Goal: Information Seeking & Learning: Learn about a topic

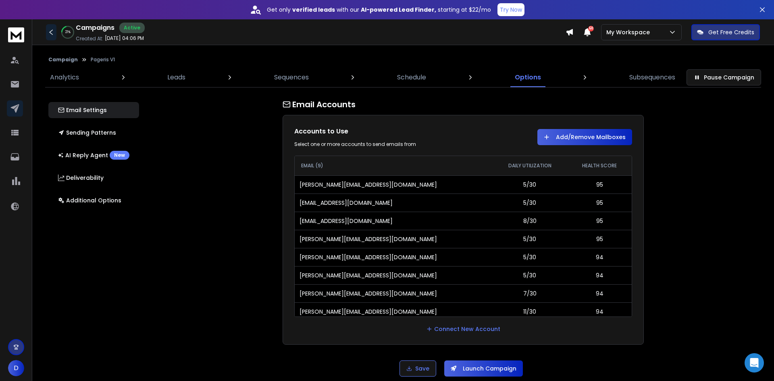
click at [53, 31] on icon at bounding box center [51, 32] width 7 height 7
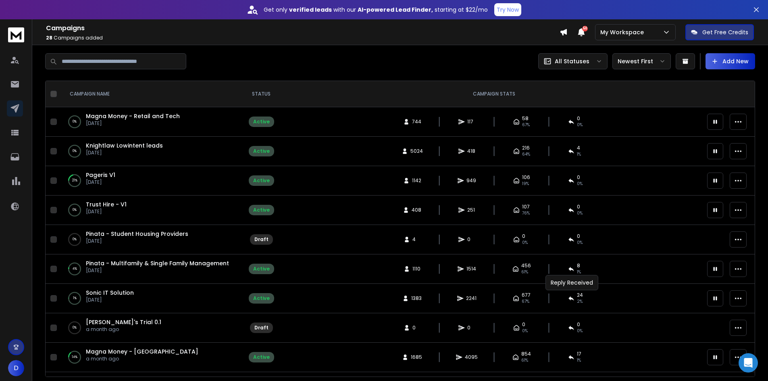
click at [577, 297] on span "24" at bounding box center [580, 295] width 6 height 6
click at [569, 296] on icon at bounding box center [570, 298] width 7 height 7
click at [577, 293] on span "24" at bounding box center [580, 295] width 6 height 6
click at [16, 156] on icon at bounding box center [15, 157] width 10 height 10
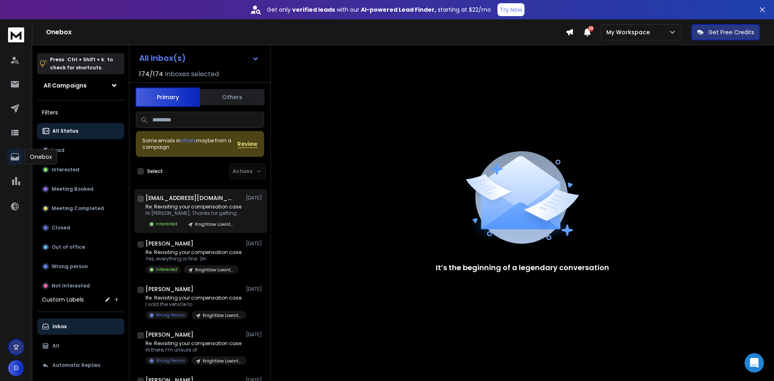
click at [175, 199] on h1 "[EMAIL_ADDRESS][DOMAIN_NAME]" at bounding box center [189, 198] width 89 height 8
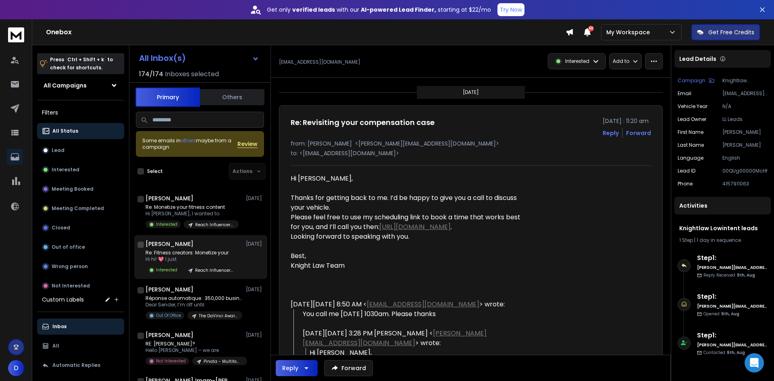
scroll to position [201, 0]
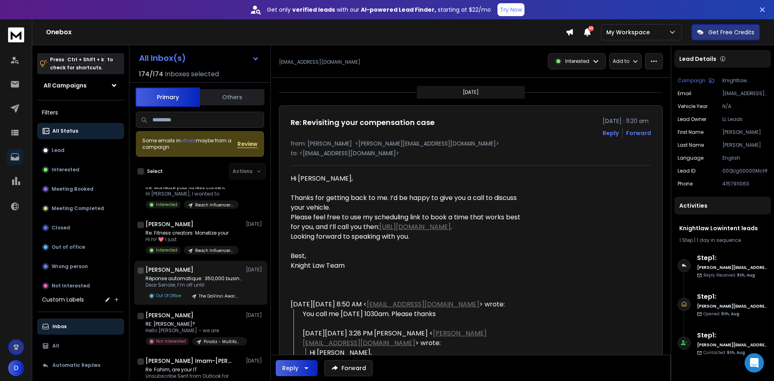
click at [205, 268] on div "[PERSON_NAME] [DATE]" at bounding box center [204, 270] width 118 height 8
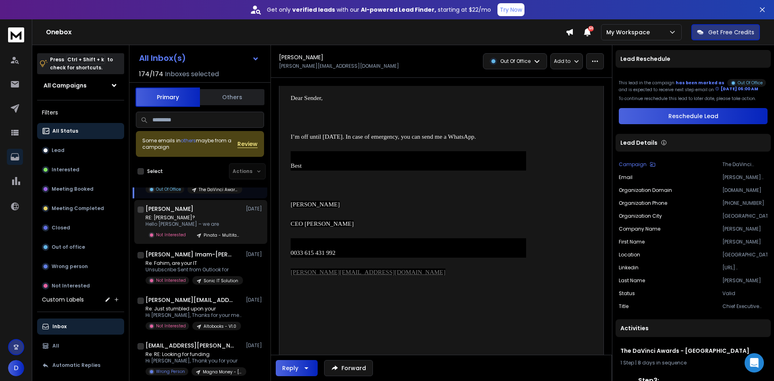
scroll to position [322, 0]
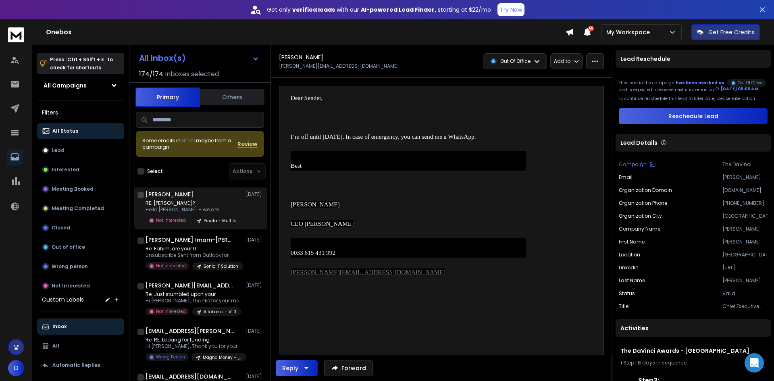
click at [199, 197] on div "[PERSON_NAME] [DATE]" at bounding box center [204, 194] width 118 height 8
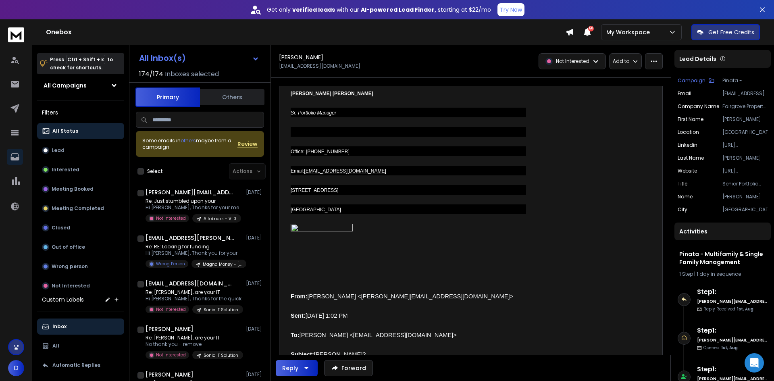
scroll to position [403, 0]
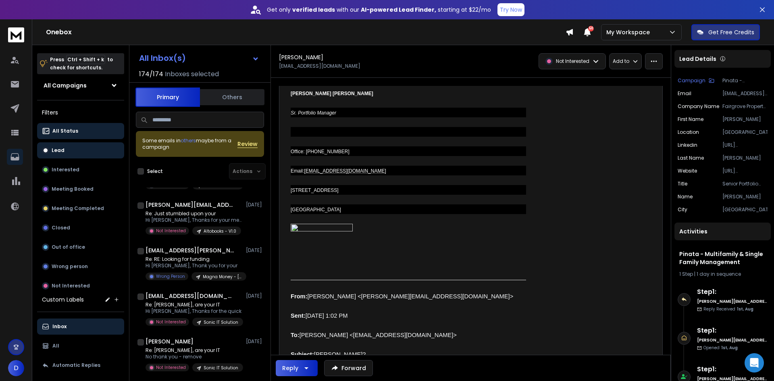
click at [67, 146] on button "Lead" at bounding box center [80, 150] width 87 height 16
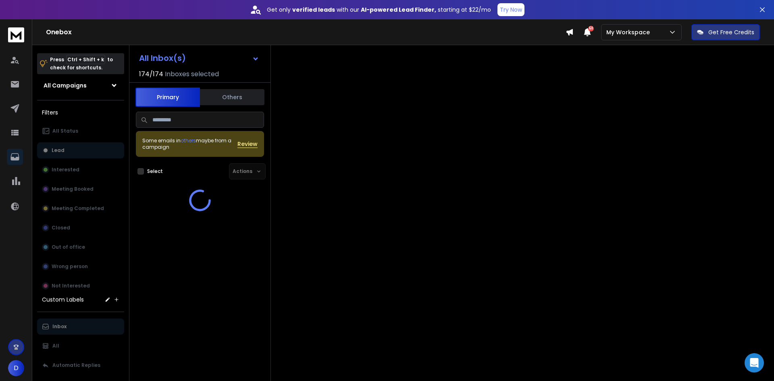
scroll to position [0, 0]
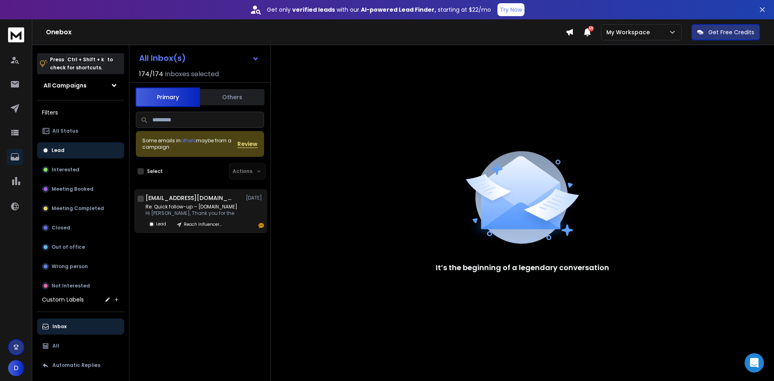
click at [235, 203] on div "Re: Quick follow-up – [DOMAIN_NAME] Hi [PERSON_NAME], Thank you for the Lead Re…" at bounding box center [204, 215] width 118 height 25
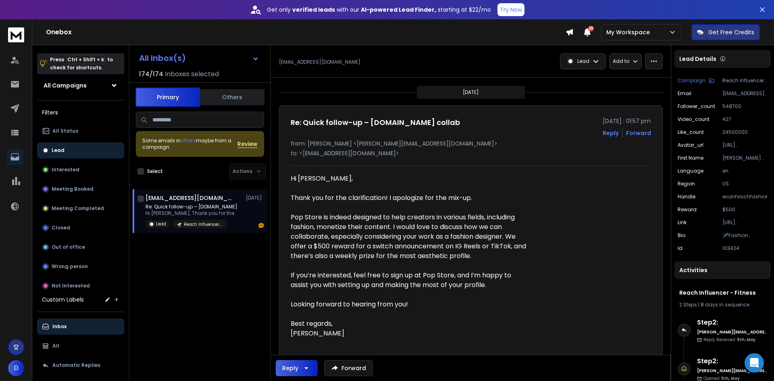
click at [74, 181] on div "All Status Lead Interested Meeting Booked Meeting Completed Closed Out of offic…" at bounding box center [80, 208] width 87 height 171
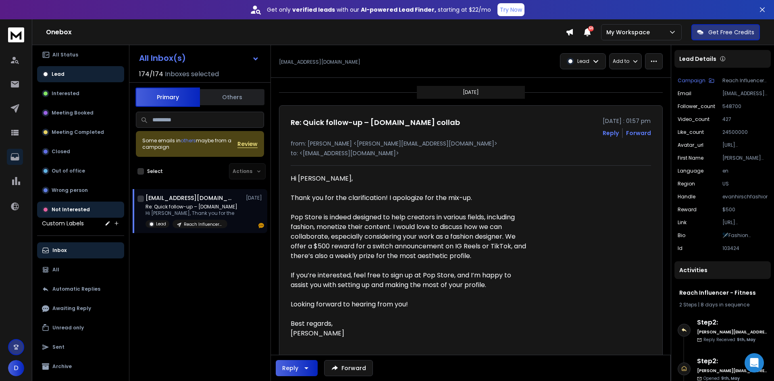
scroll to position [82, 0]
click at [22, 62] on link at bounding box center [15, 60] width 16 height 16
